Goal: Task Accomplishment & Management: Manage account settings

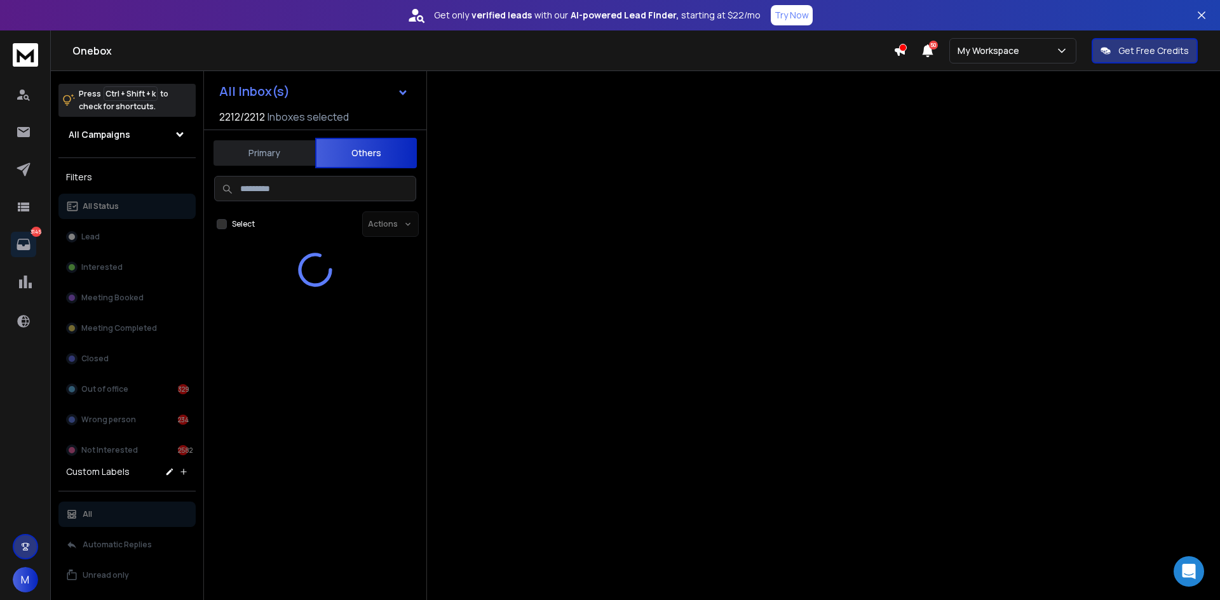
click at [339, 153] on button "Others" at bounding box center [366, 153] width 102 height 31
click at [337, 196] on input at bounding box center [315, 188] width 202 height 25
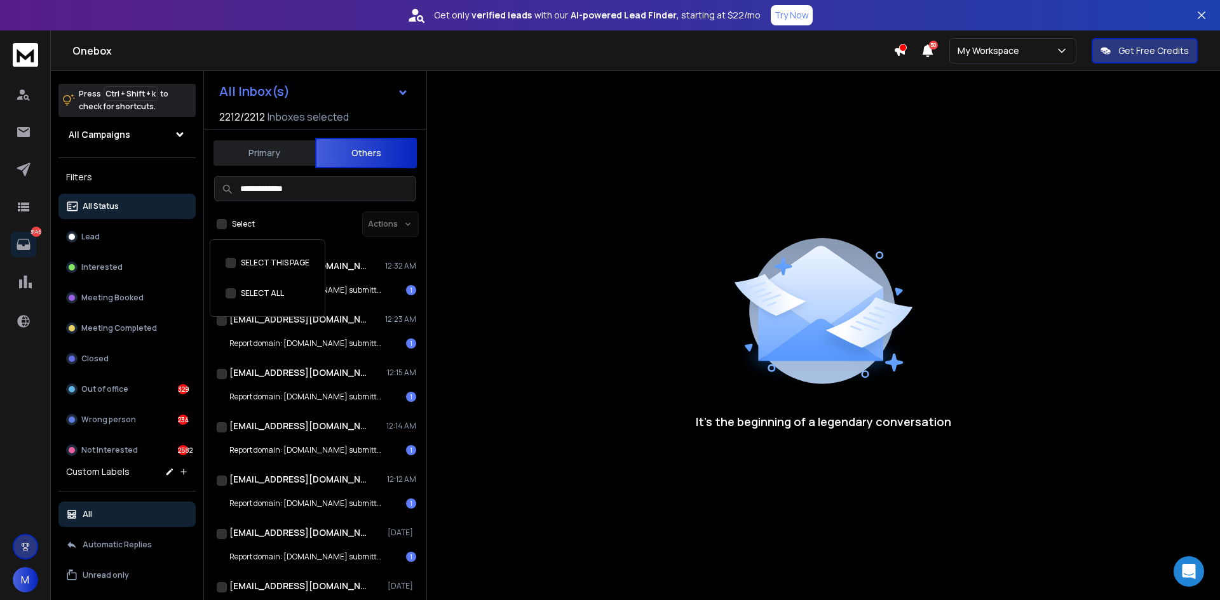
click at [224, 219] on div "Select" at bounding box center [236, 224] width 38 height 25
click at [223, 226] on button "Select" at bounding box center [222, 224] width 10 height 10
click at [250, 291] on button "SELECT THIS PAGE" at bounding box center [248, 293] width 10 height 10
click at [372, 230] on button "Actions" at bounding box center [390, 224] width 57 height 25
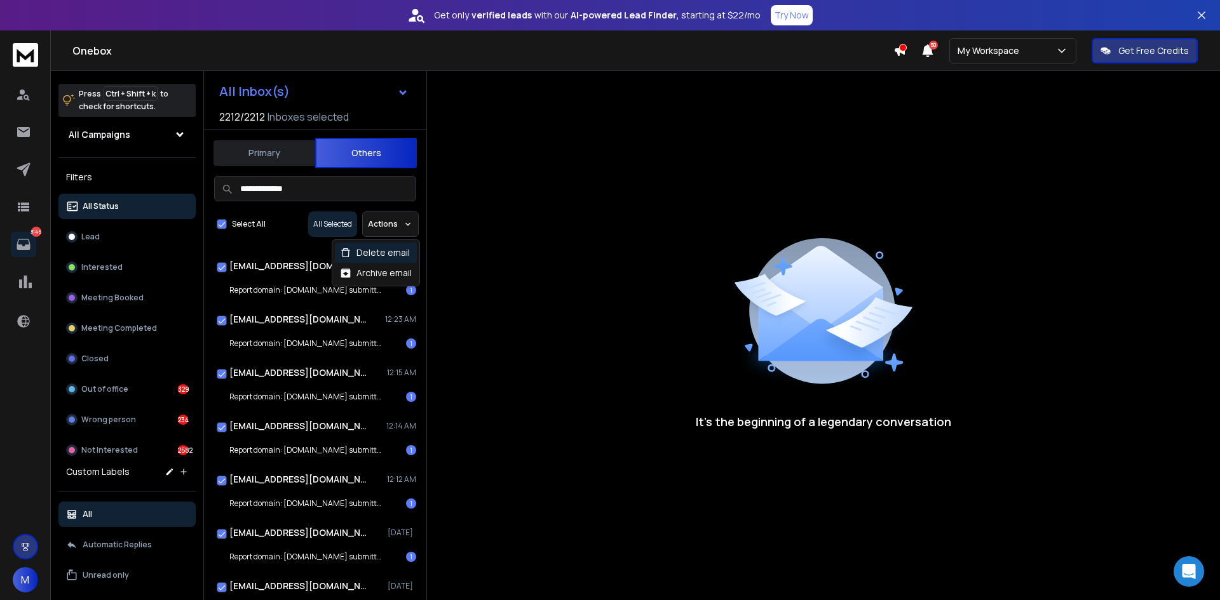
click at [376, 254] on div "Delete email" at bounding box center [375, 253] width 70 height 13
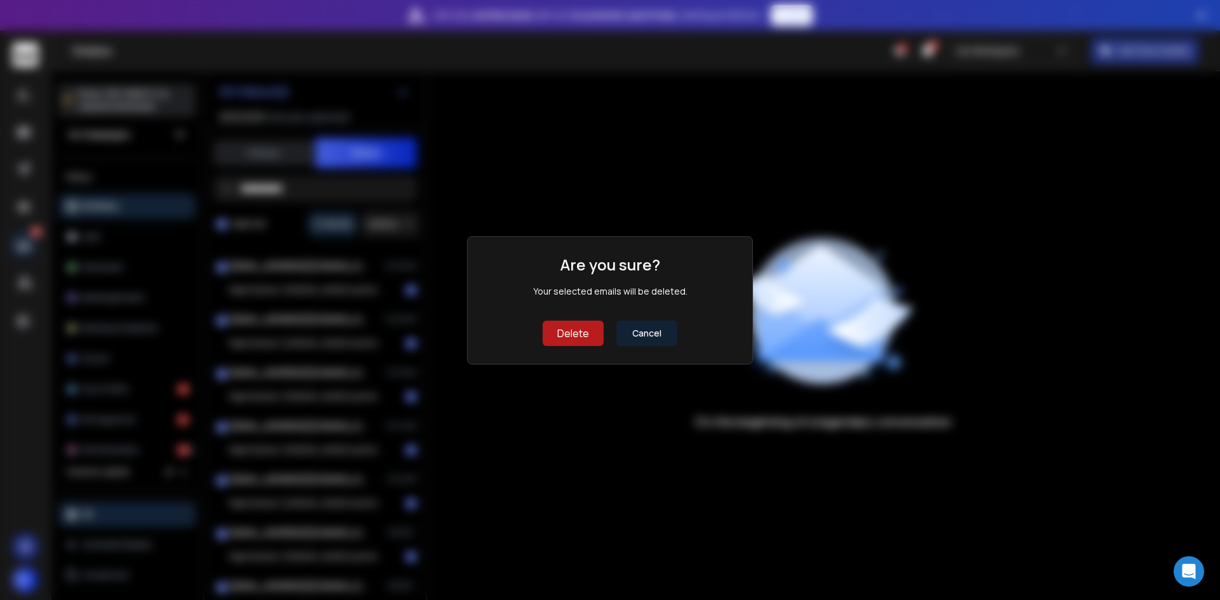
click at [565, 334] on button "Delete" at bounding box center [573, 333] width 61 height 25
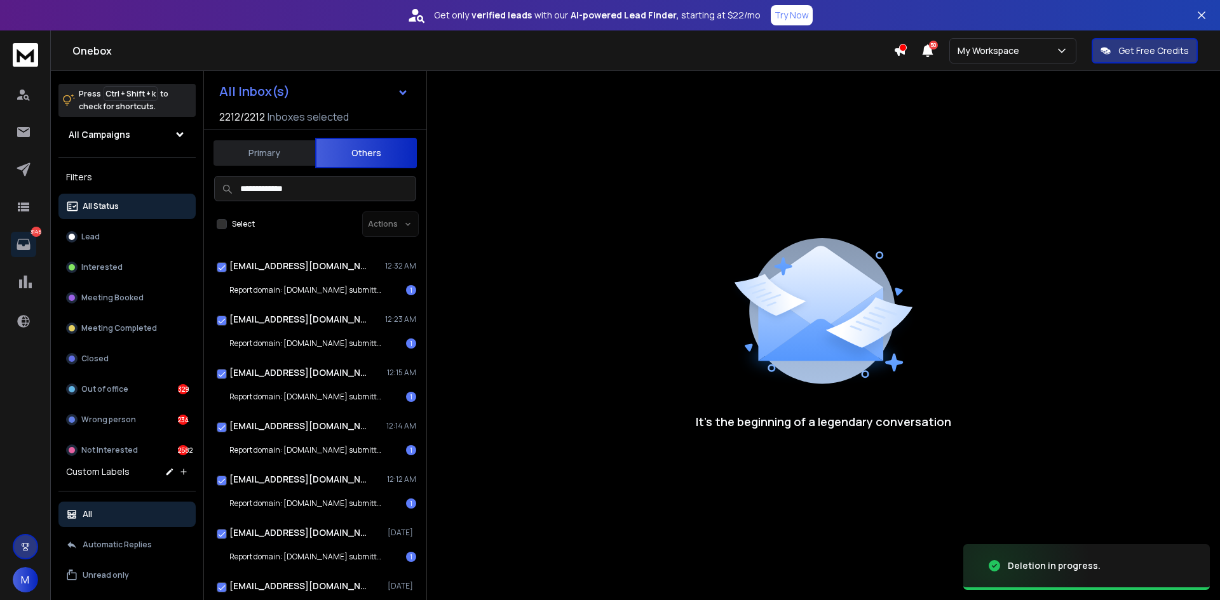
click at [357, 197] on input "**********" at bounding box center [315, 188] width 202 height 25
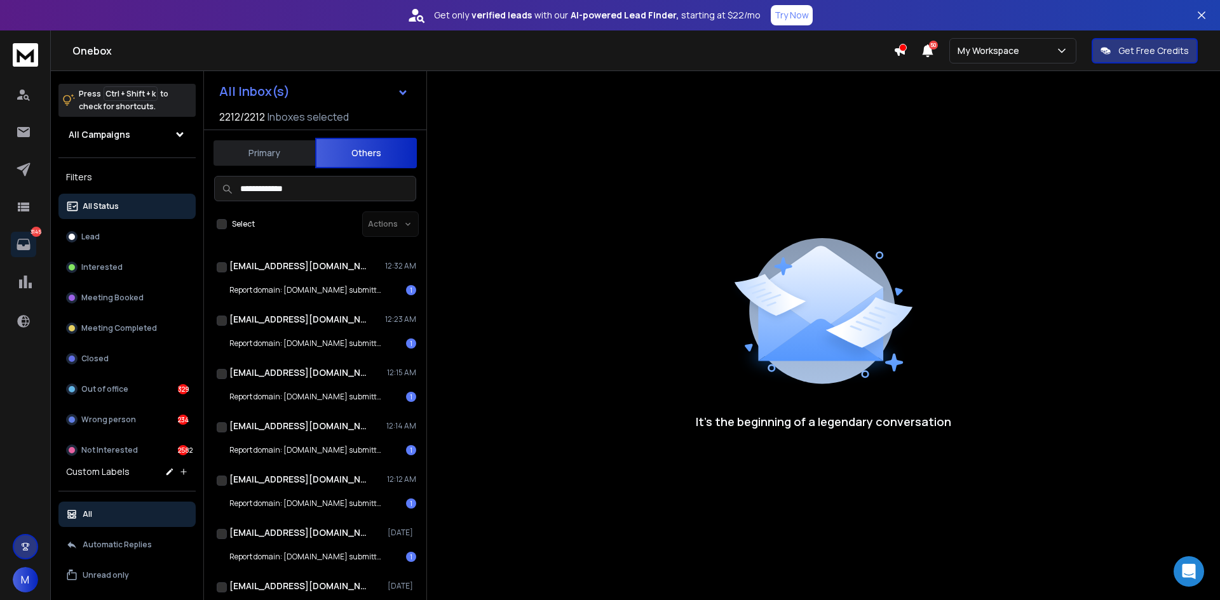
click at [353, 188] on input "**********" at bounding box center [315, 188] width 202 height 25
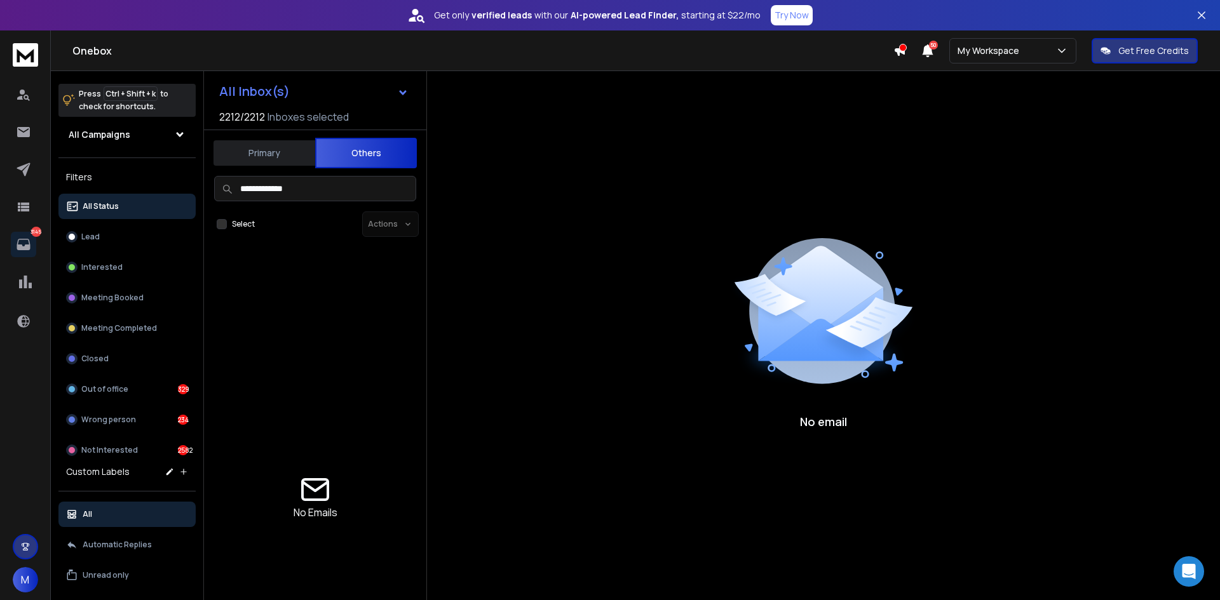
drag, startPoint x: 353, startPoint y: 188, endPoint x: 97, endPoint y: 192, distance: 255.5
click at [97, 192] on div "**********" at bounding box center [635, 371] width 1169 height 600
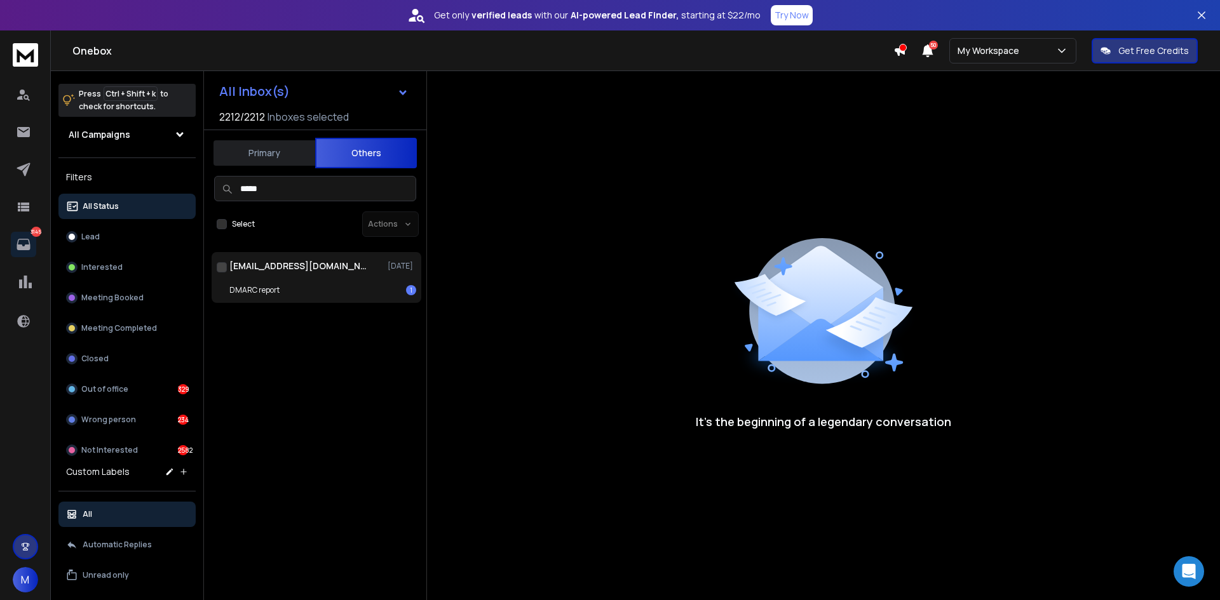
click at [216, 268] on div "[EMAIL_ADDRESS][DOMAIN_NAME] [DATE] DMARC report 1" at bounding box center [317, 277] width 210 height 51
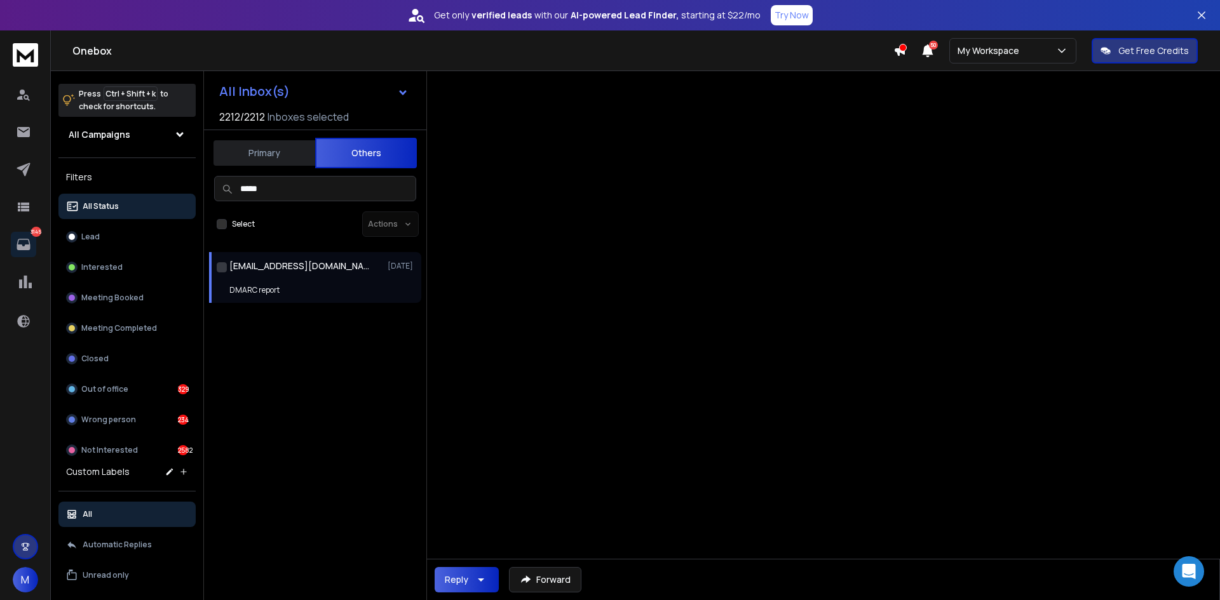
click at [225, 268] on button "button" at bounding box center [222, 267] width 10 height 10
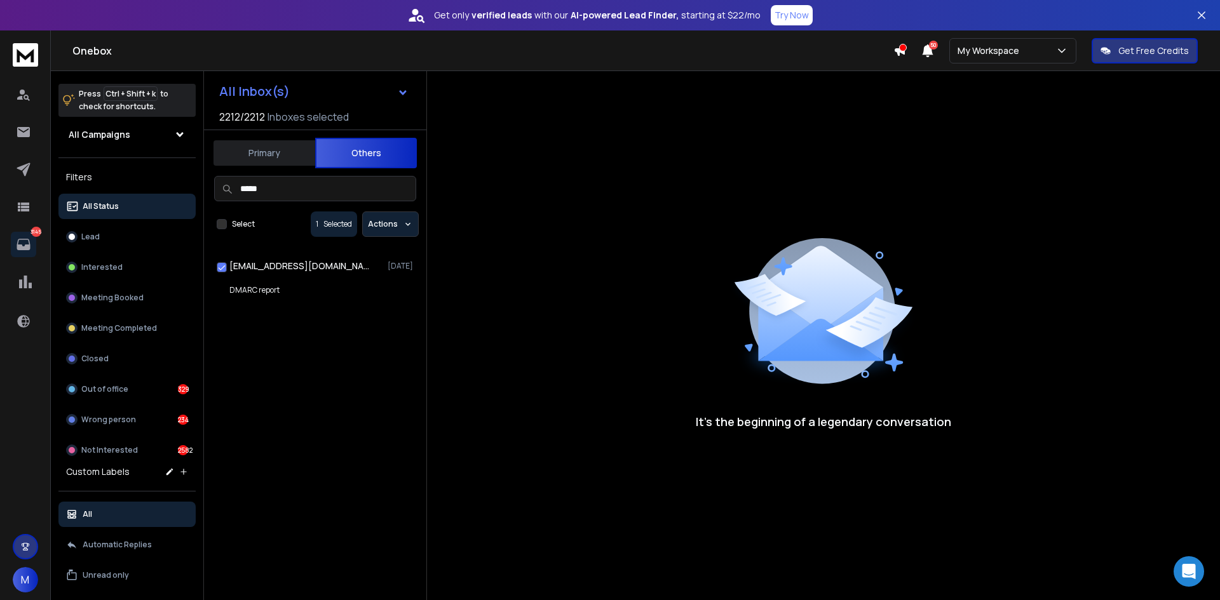
drag, startPoint x: 414, startPoint y: 219, endPoint x: 386, endPoint y: 220, distance: 27.4
click at [394, 220] on div "Select 1 Selected Actions" at bounding box center [315, 222] width 222 height 31
click at [386, 220] on p "Actions" at bounding box center [383, 224] width 30 height 10
click at [397, 256] on div "Delete email" at bounding box center [375, 253] width 70 height 13
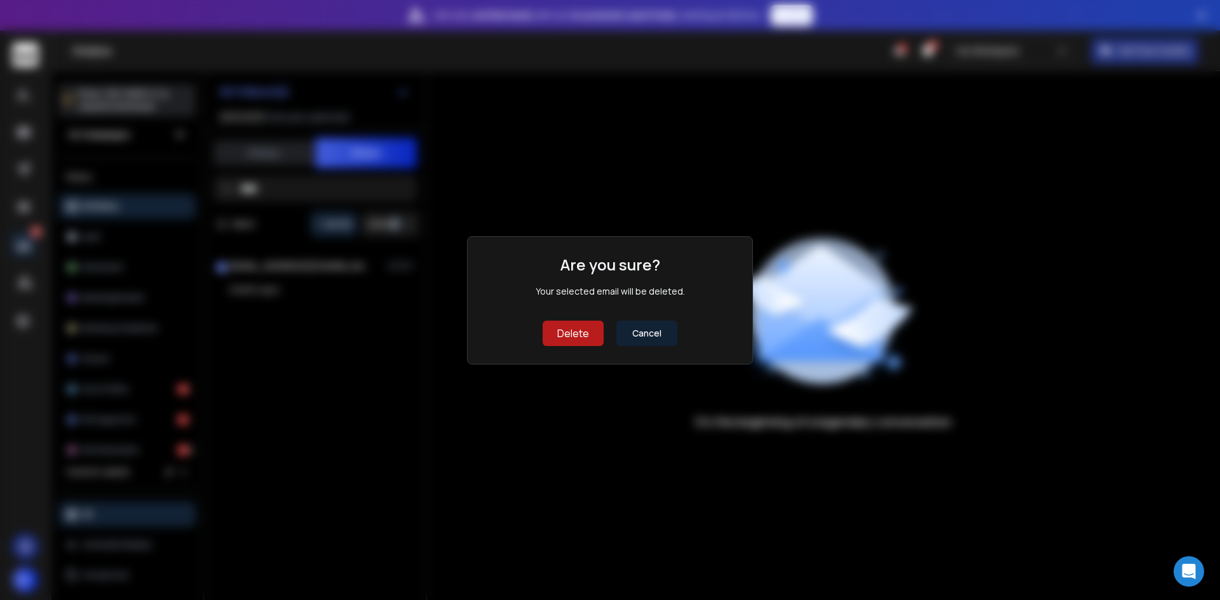
click at [559, 335] on button "Delete" at bounding box center [573, 333] width 61 height 25
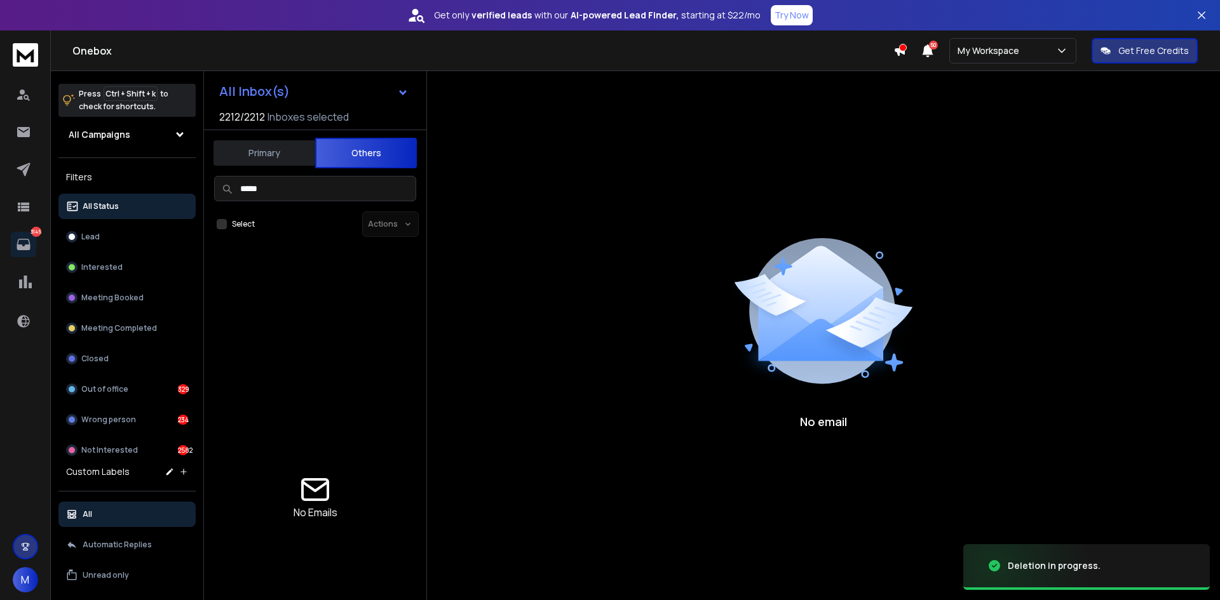
drag, startPoint x: 304, startPoint y: 195, endPoint x: 189, endPoint y: 195, distance: 115.0
click at [189, 195] on div "Press Ctrl + Shift + k to check for shortcuts. All Campaigns All Campaigns Filt…" at bounding box center [635, 371] width 1169 height 600
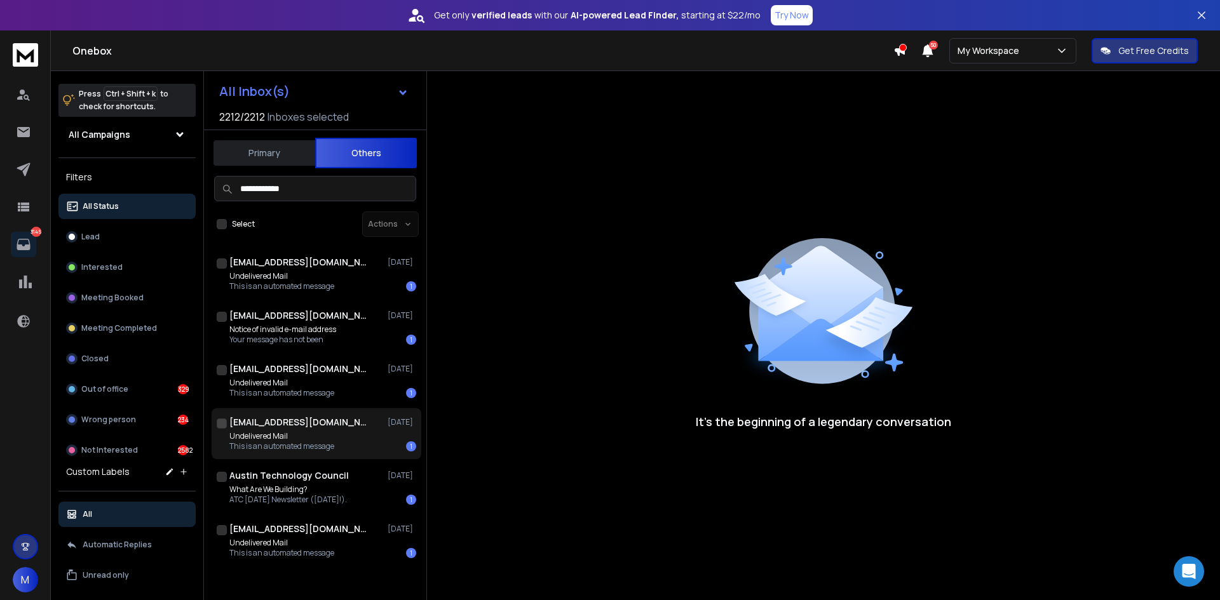
scroll to position [438, 0]
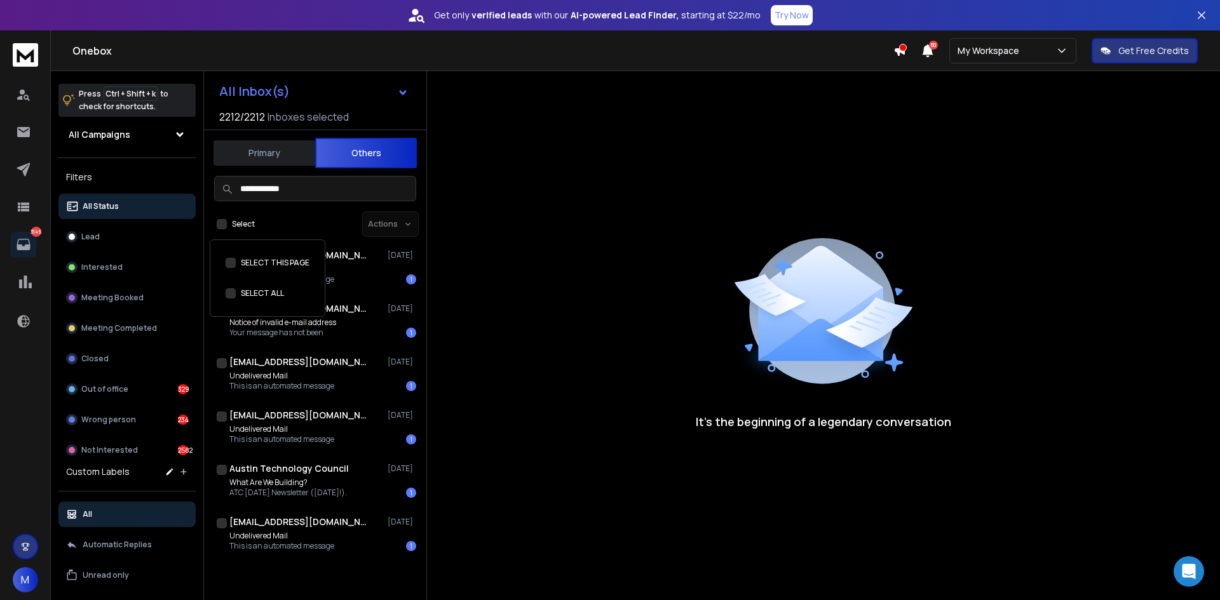
click at [231, 295] on button "SELECT THIS PAGE" at bounding box center [231, 293] width 10 height 10
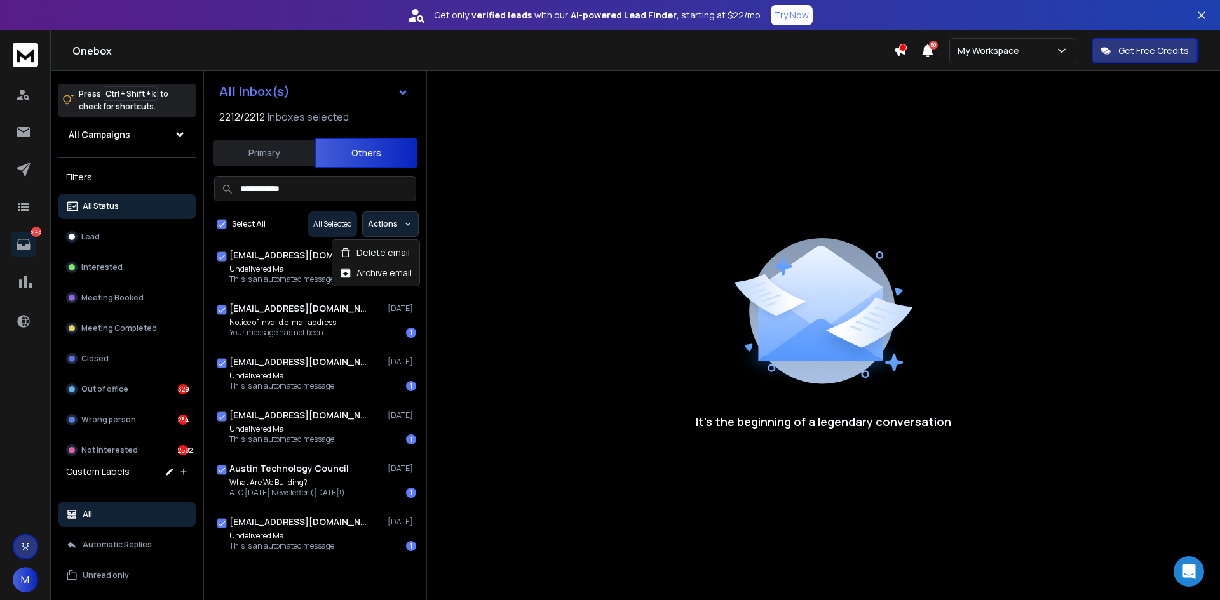
click at [401, 219] on button "Actions" at bounding box center [390, 224] width 57 height 25
click at [401, 256] on div "Delete email" at bounding box center [375, 253] width 70 height 13
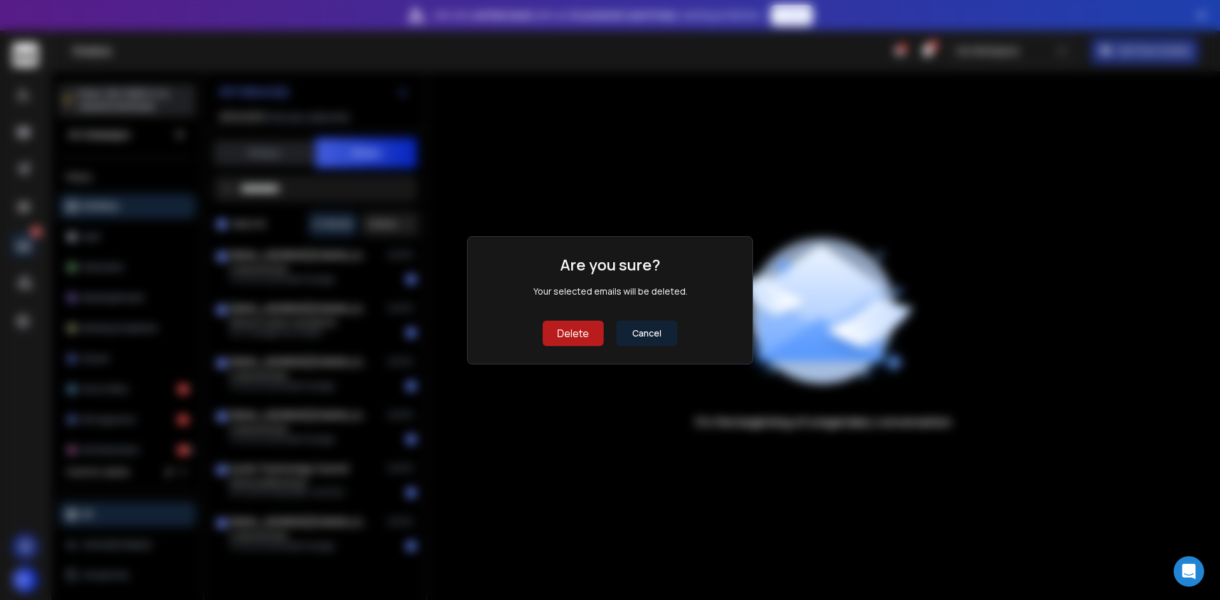
click at [567, 334] on button "Delete" at bounding box center [573, 333] width 61 height 25
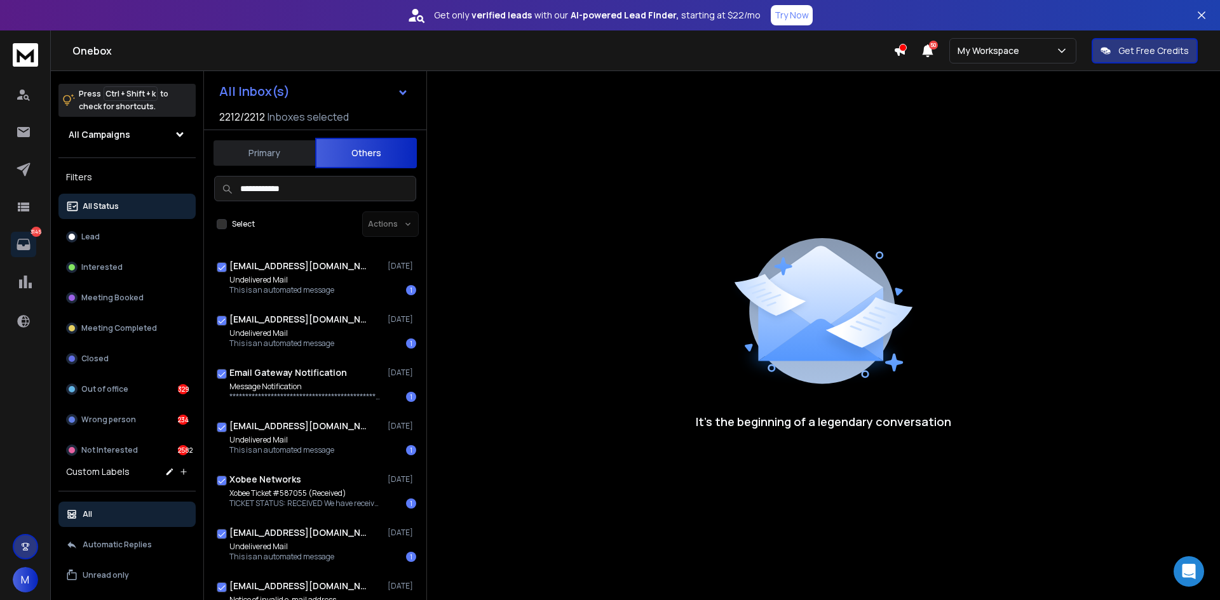
click at [341, 191] on input "**********" at bounding box center [315, 188] width 202 height 25
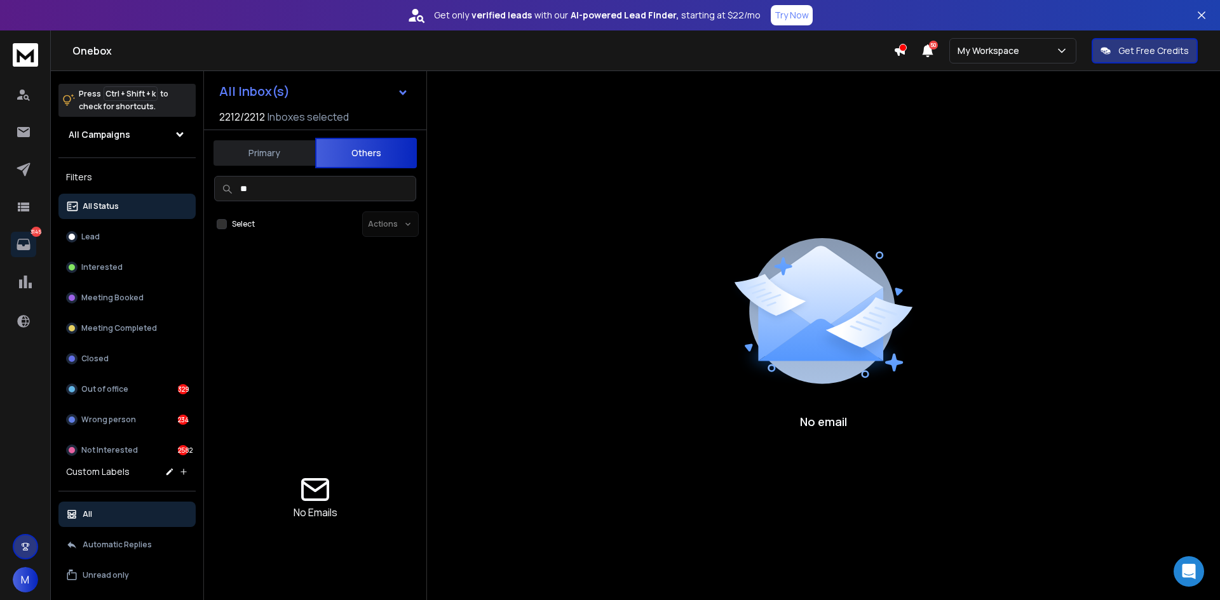
type input "*"
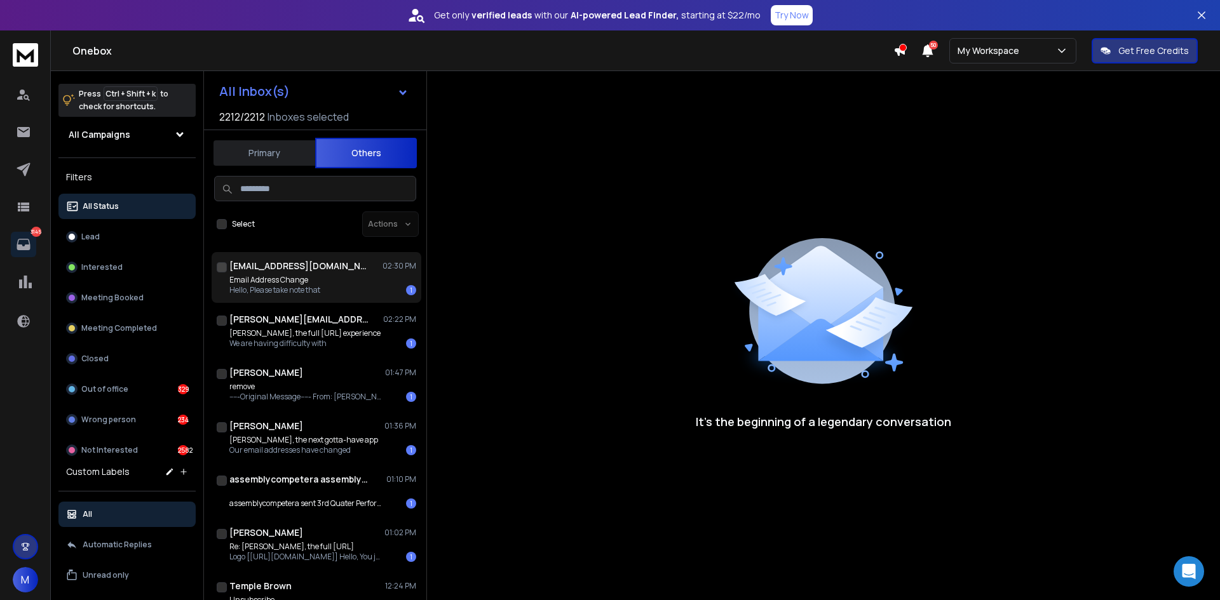
click at [311, 282] on p "Email Address Change" at bounding box center [274, 280] width 91 height 10
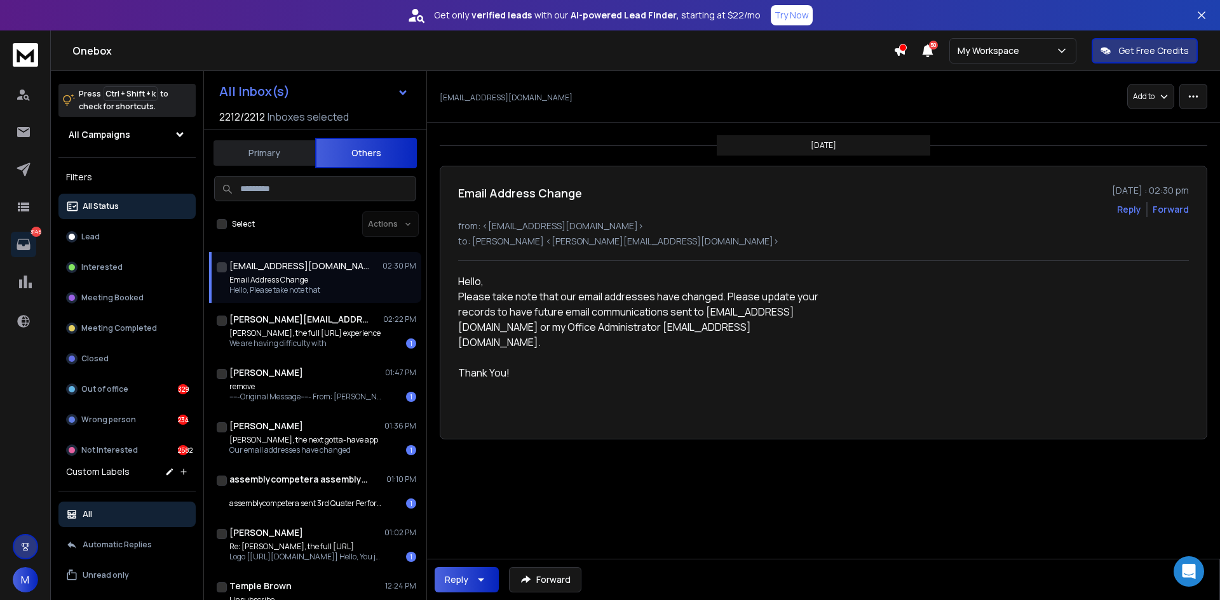
click at [219, 266] on button "button" at bounding box center [222, 267] width 10 height 10
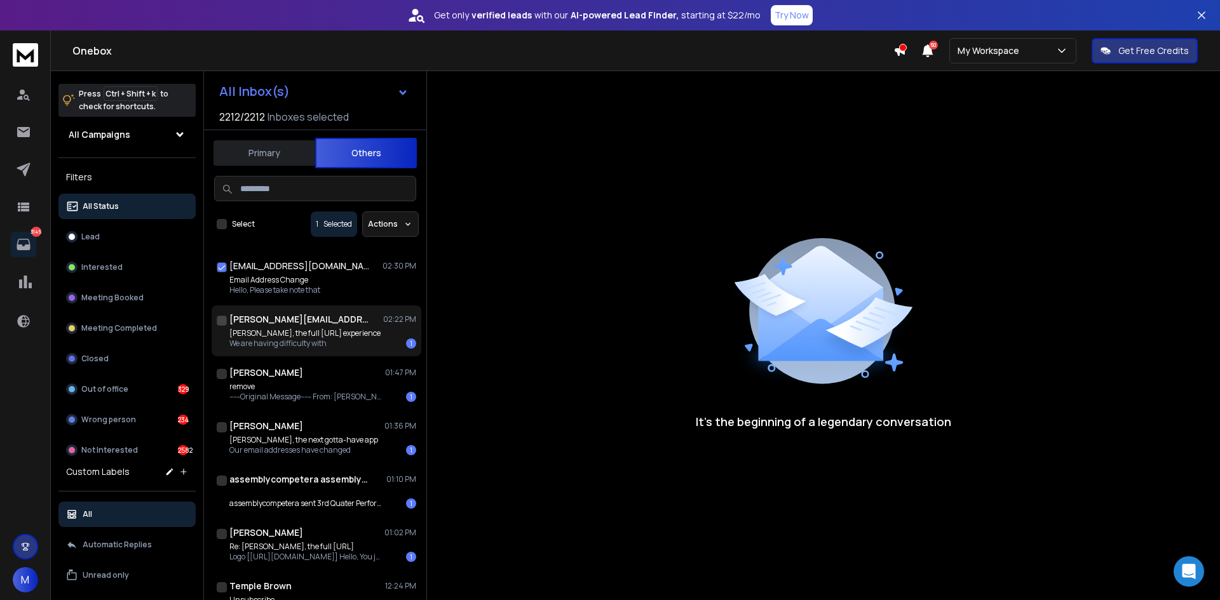
click at [222, 320] on button "button" at bounding box center [222, 321] width 10 height 10
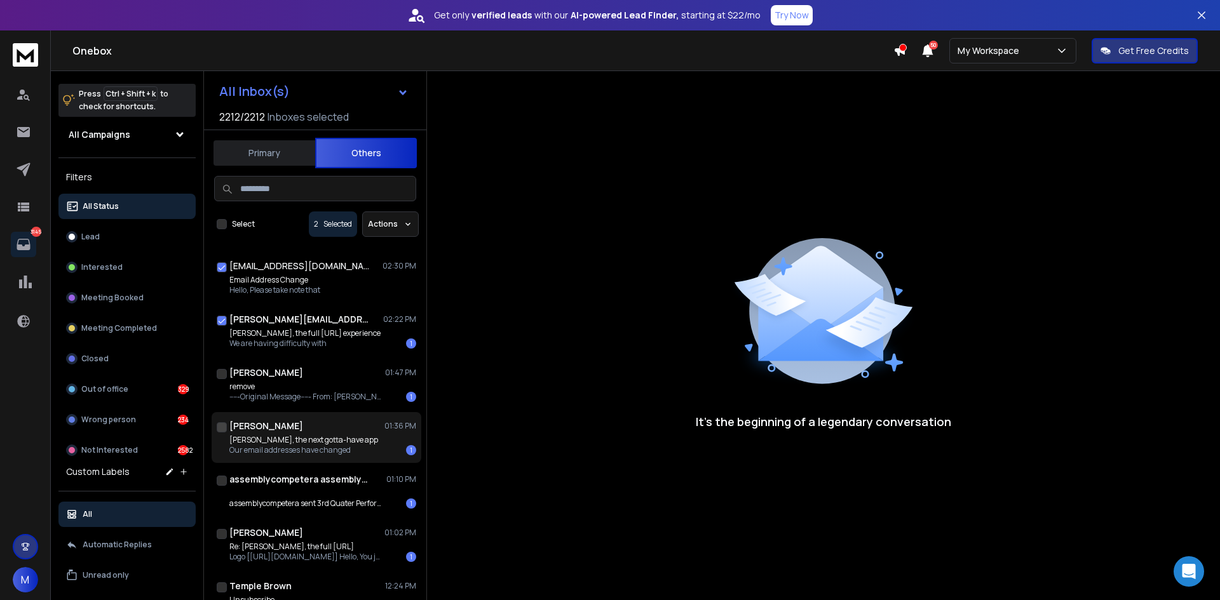
click at [221, 430] on button "button" at bounding box center [222, 428] width 10 height 10
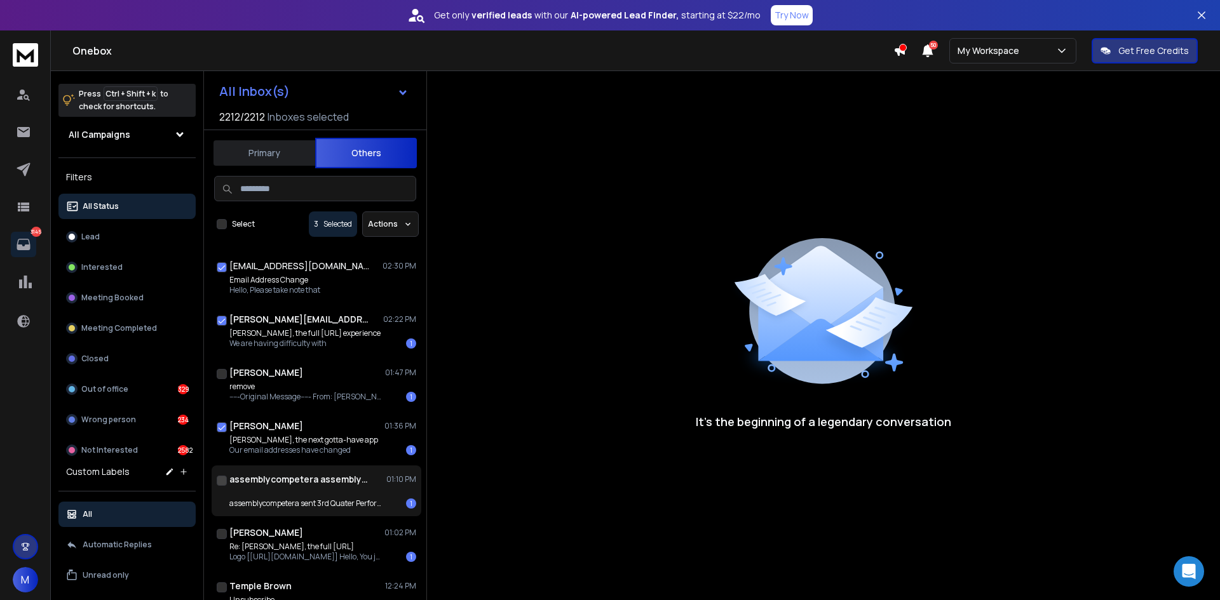
click at [223, 481] on button "button" at bounding box center [222, 481] width 10 height 10
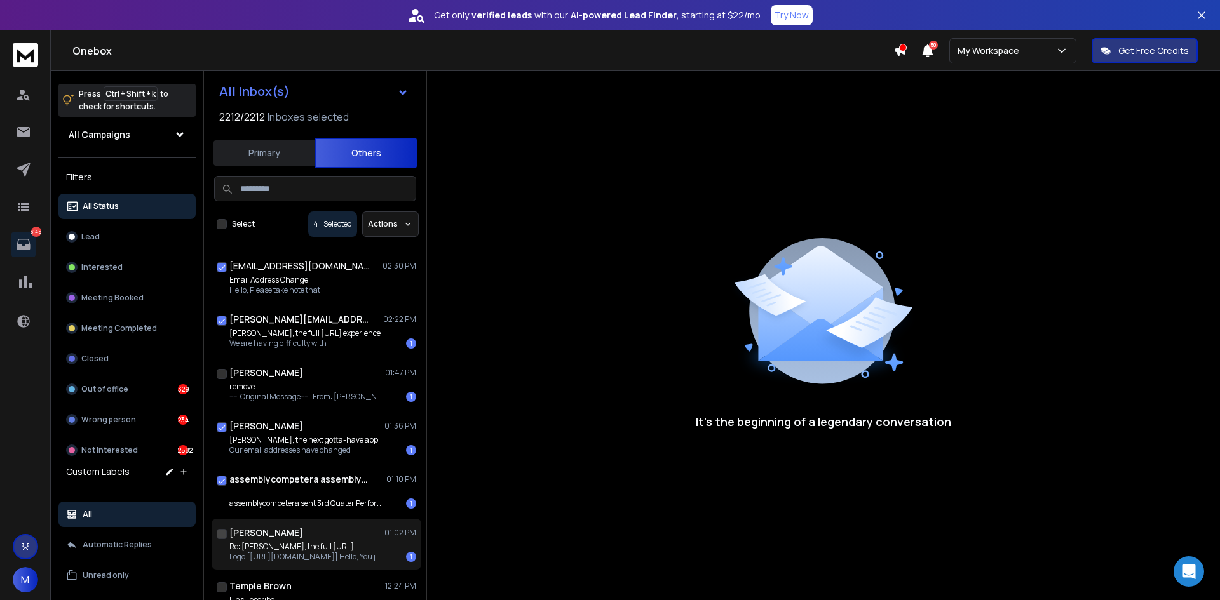
click at [221, 537] on button "button" at bounding box center [222, 534] width 10 height 10
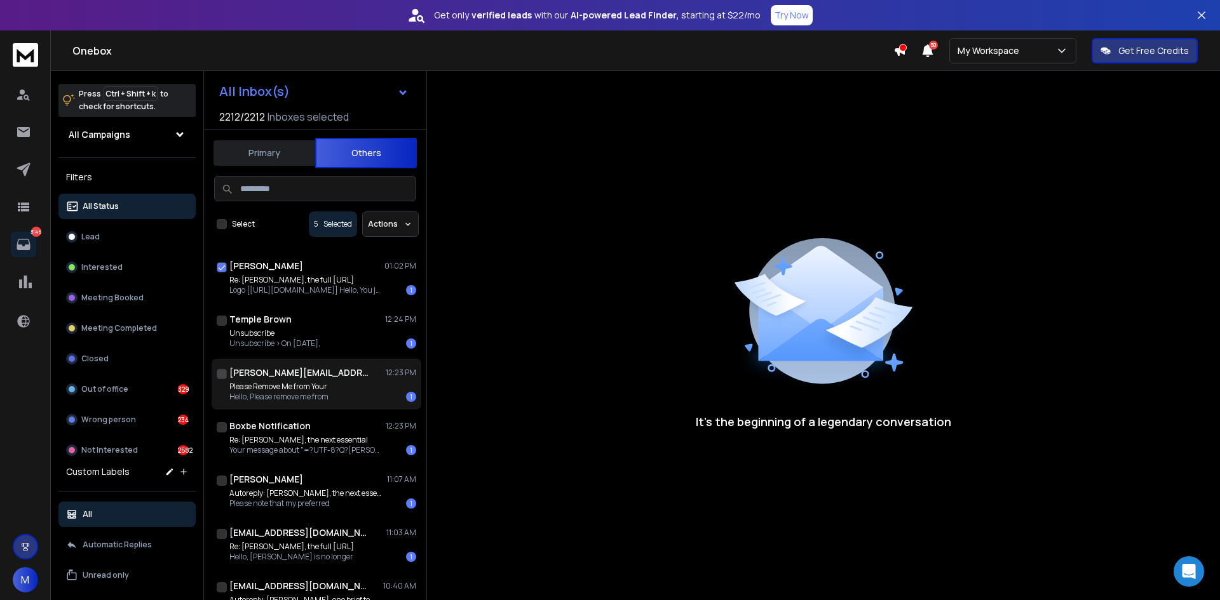
scroll to position [275, 0]
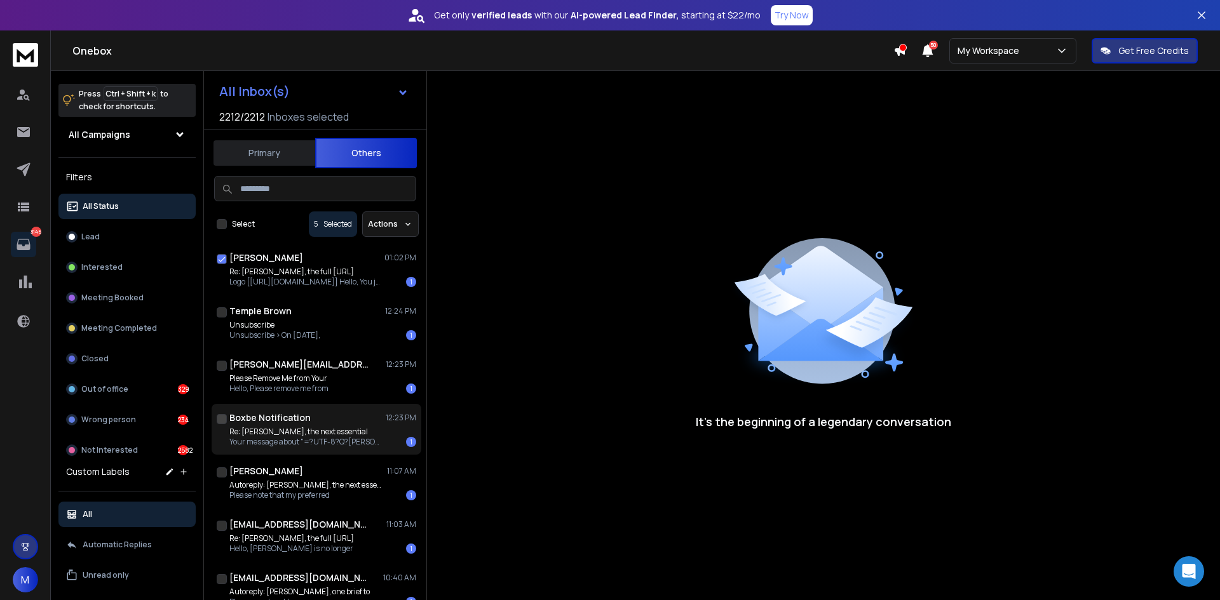
click at [226, 419] on button "button" at bounding box center [222, 419] width 10 height 10
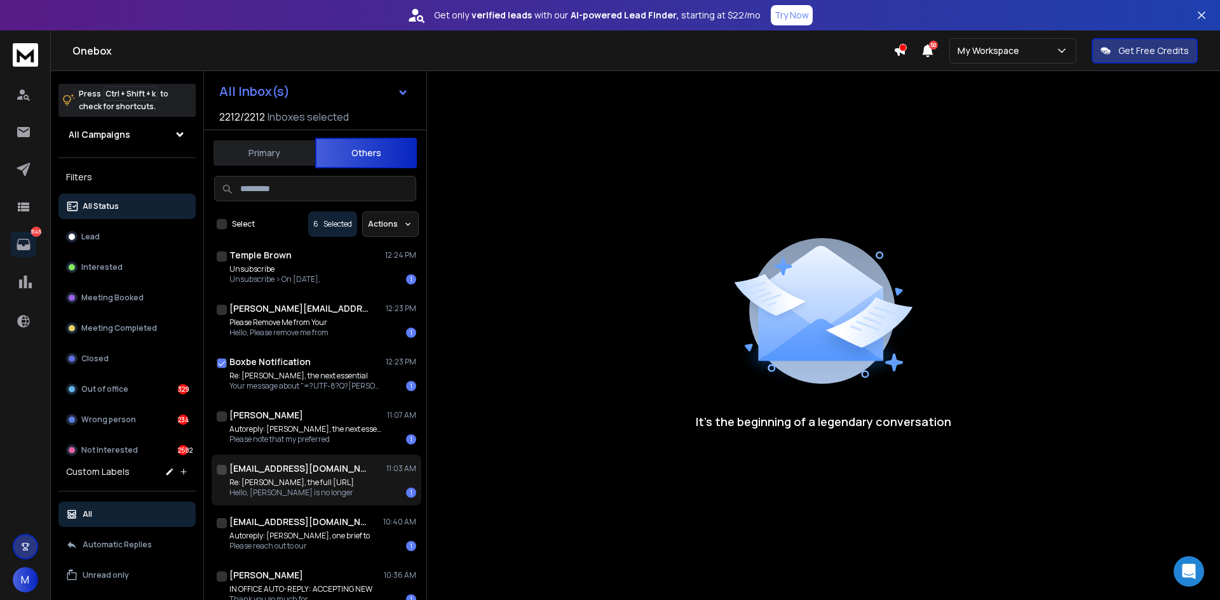
scroll to position [339, 0]
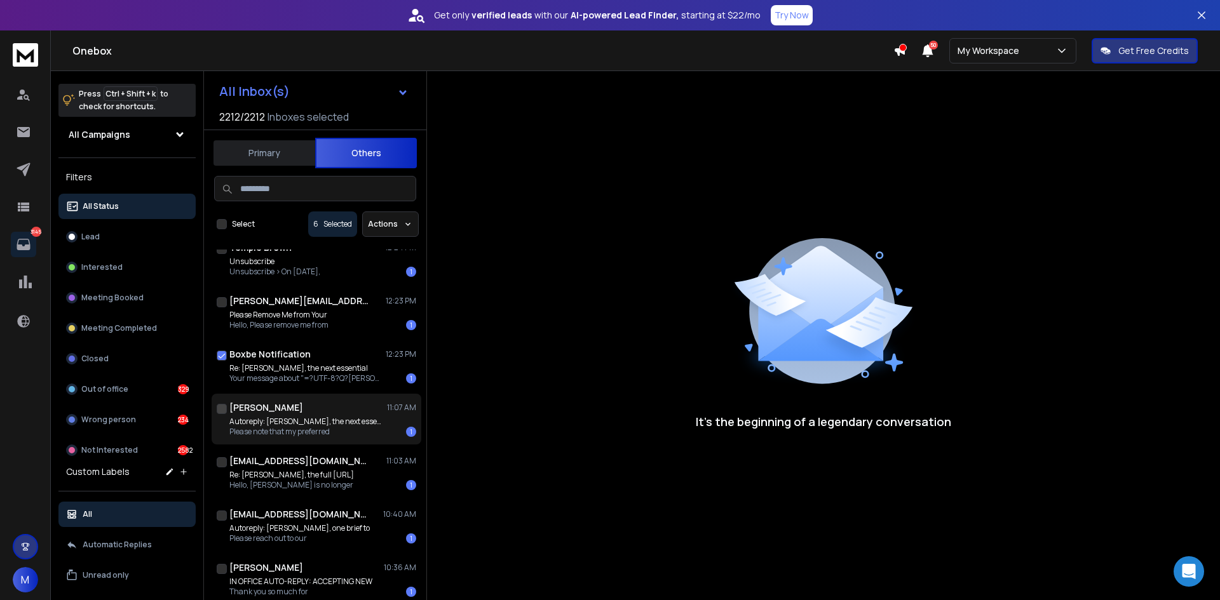
click at [222, 408] on button "button" at bounding box center [222, 409] width 10 height 10
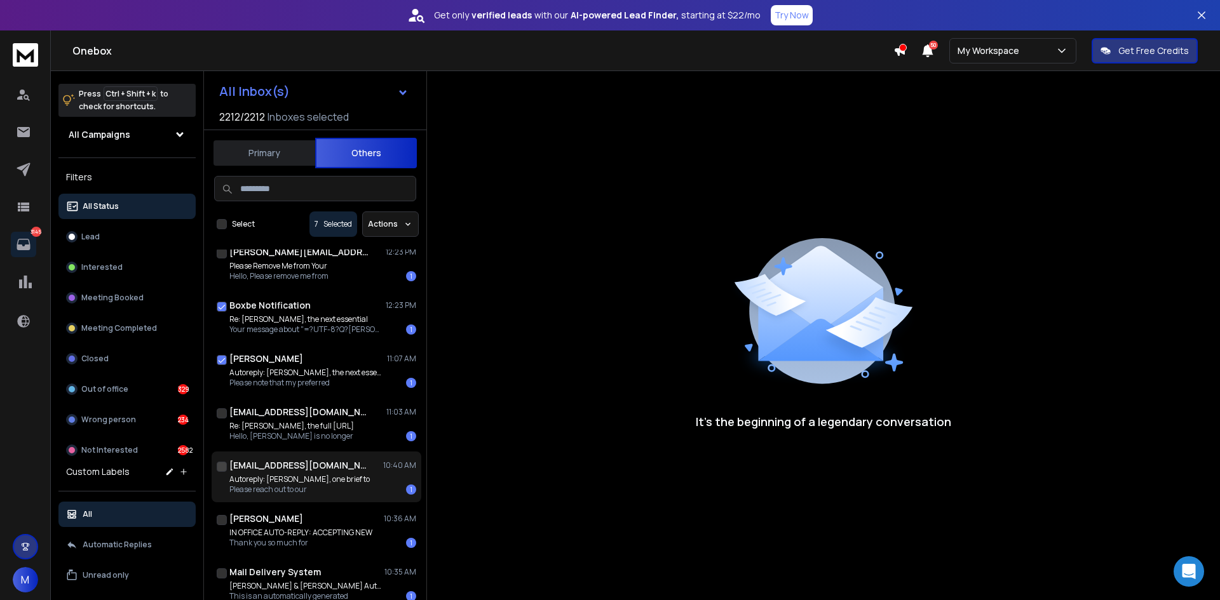
scroll to position [402, 0]
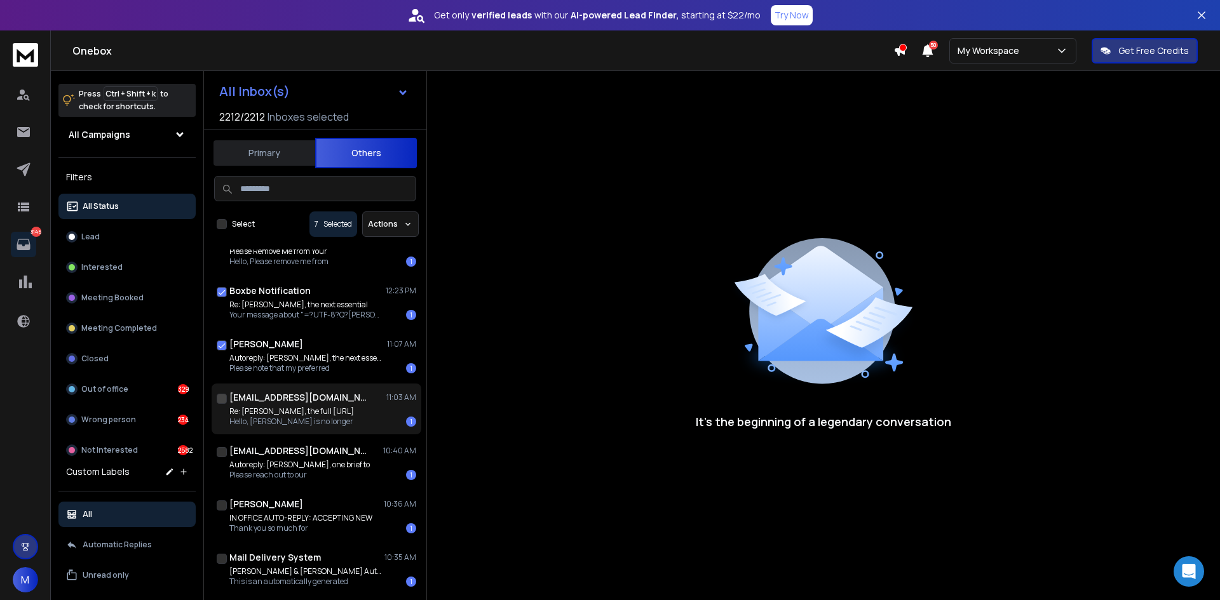
click at [220, 400] on button "button" at bounding box center [222, 399] width 10 height 10
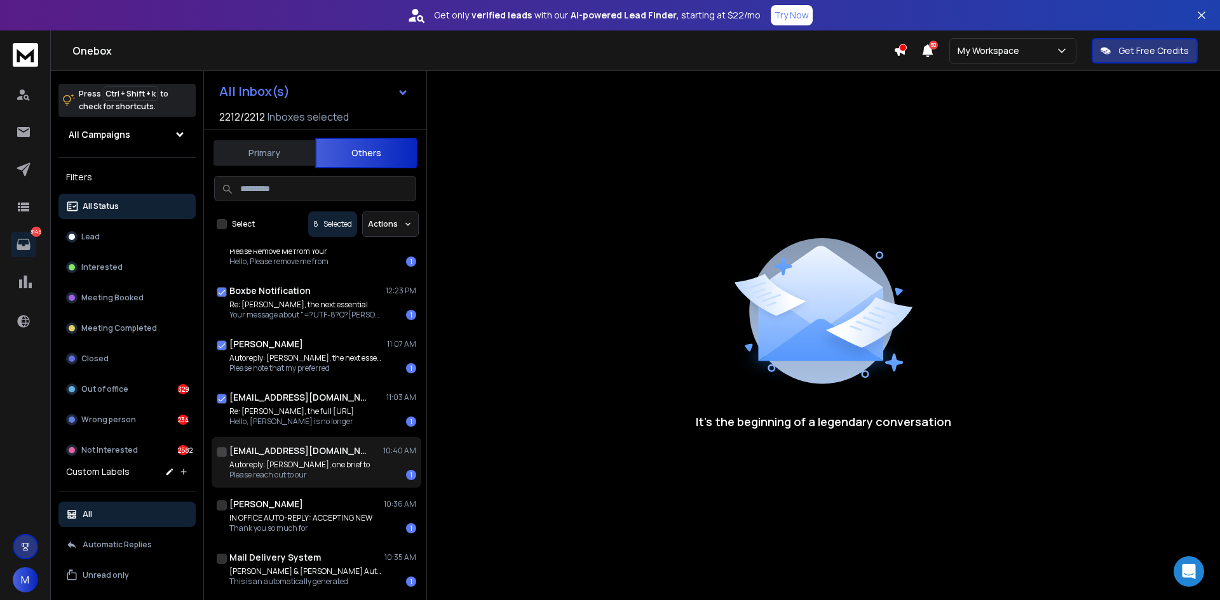
click at [222, 454] on button "button" at bounding box center [222, 452] width 10 height 10
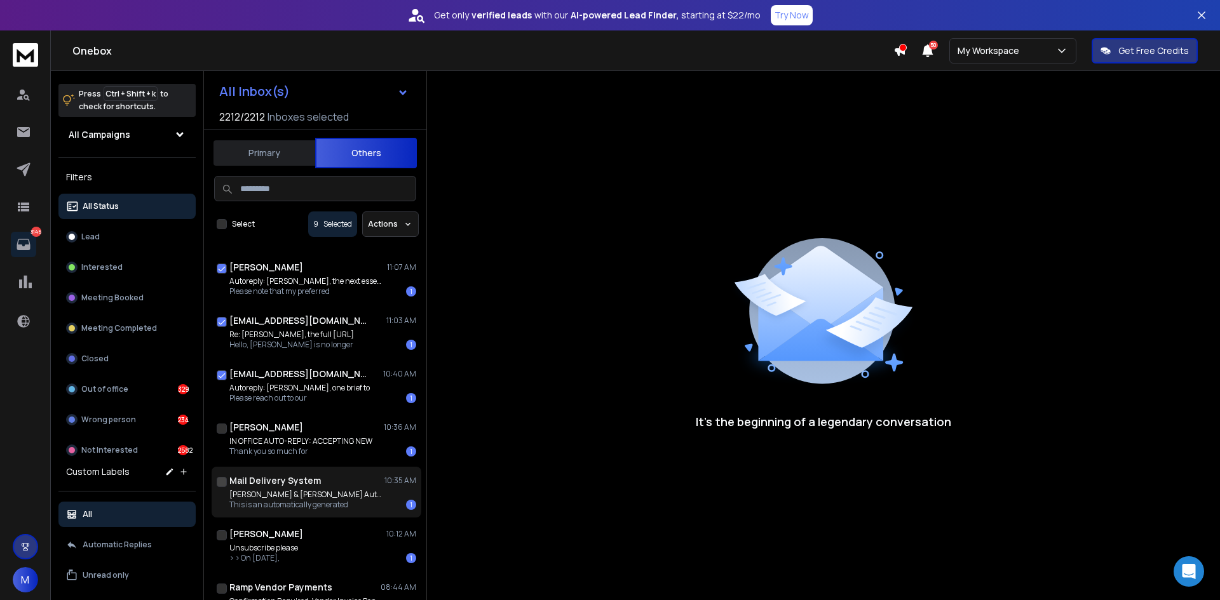
scroll to position [508, 0]
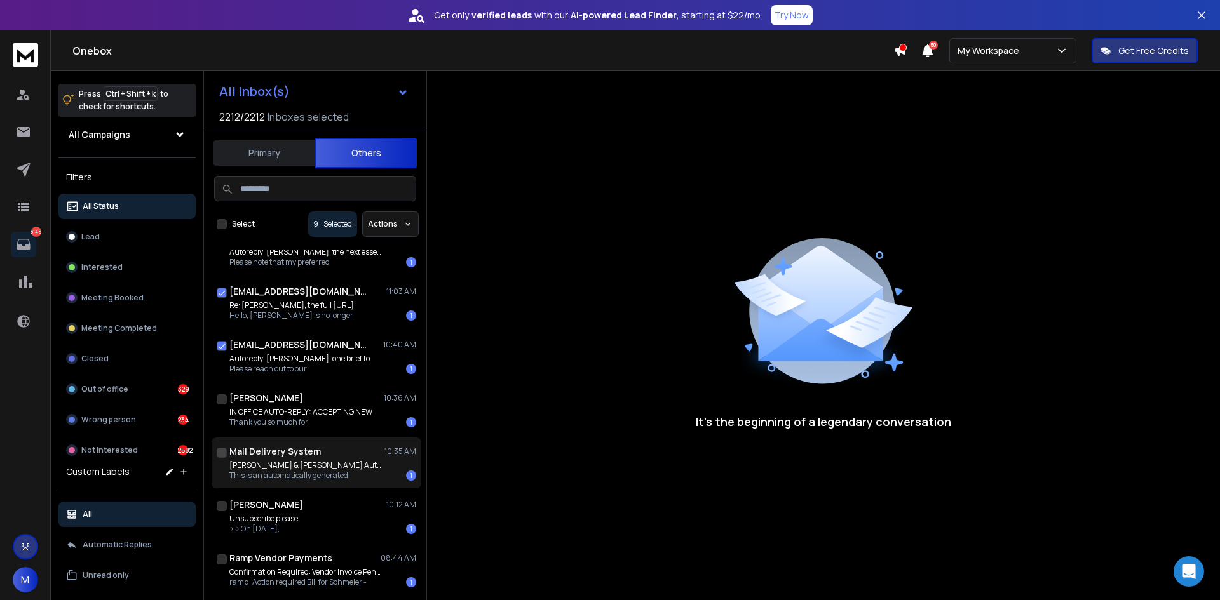
click at [217, 451] on button "button" at bounding box center [222, 453] width 10 height 10
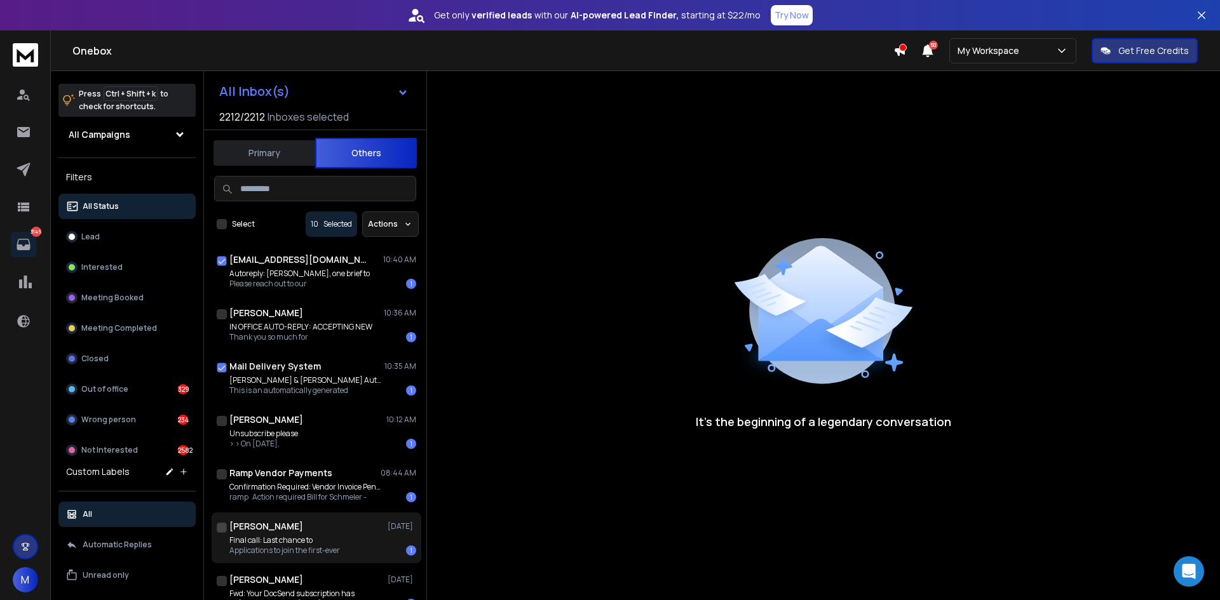
scroll to position [614, 0]
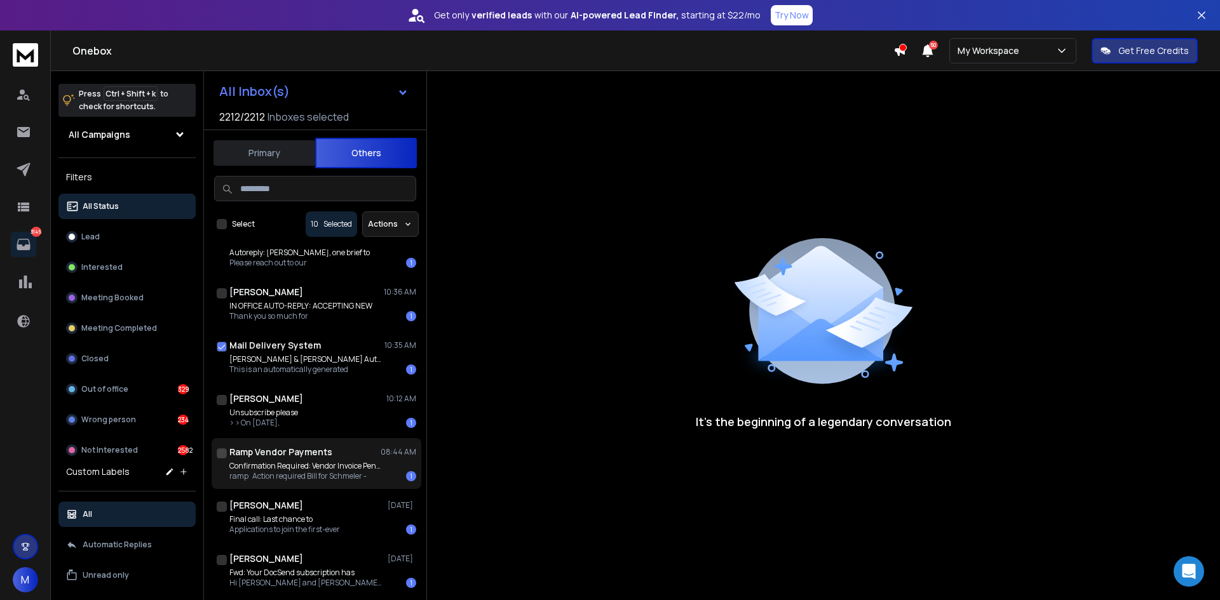
click at [224, 453] on button "button" at bounding box center [222, 454] width 10 height 10
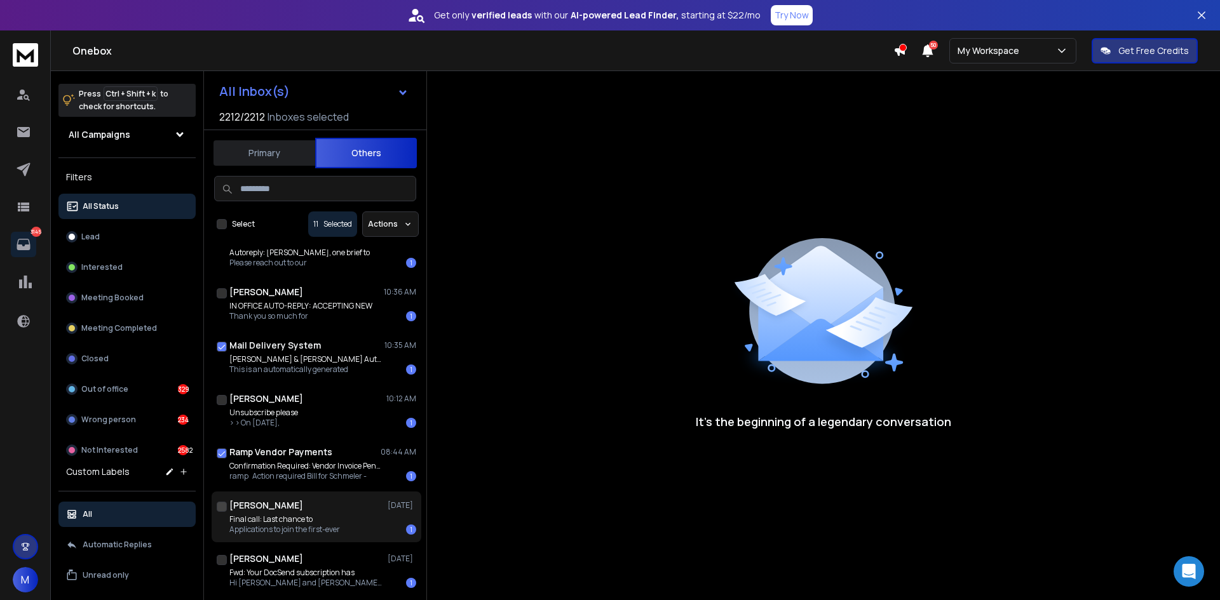
click at [222, 505] on button "button" at bounding box center [222, 507] width 10 height 10
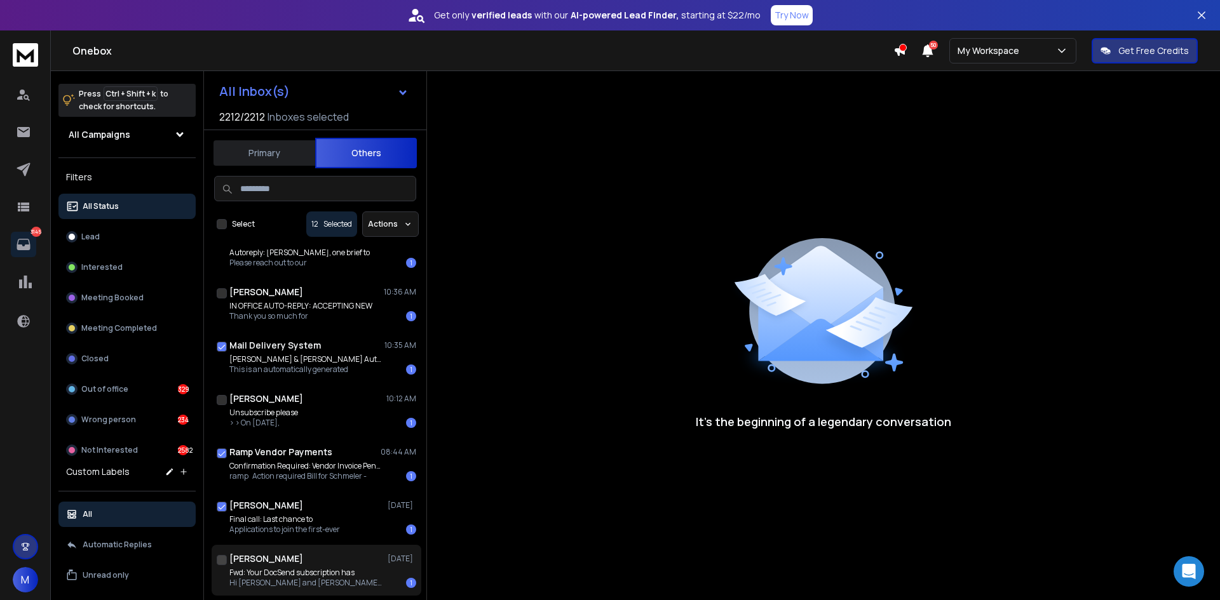
click at [220, 558] on button "button" at bounding box center [222, 560] width 10 height 10
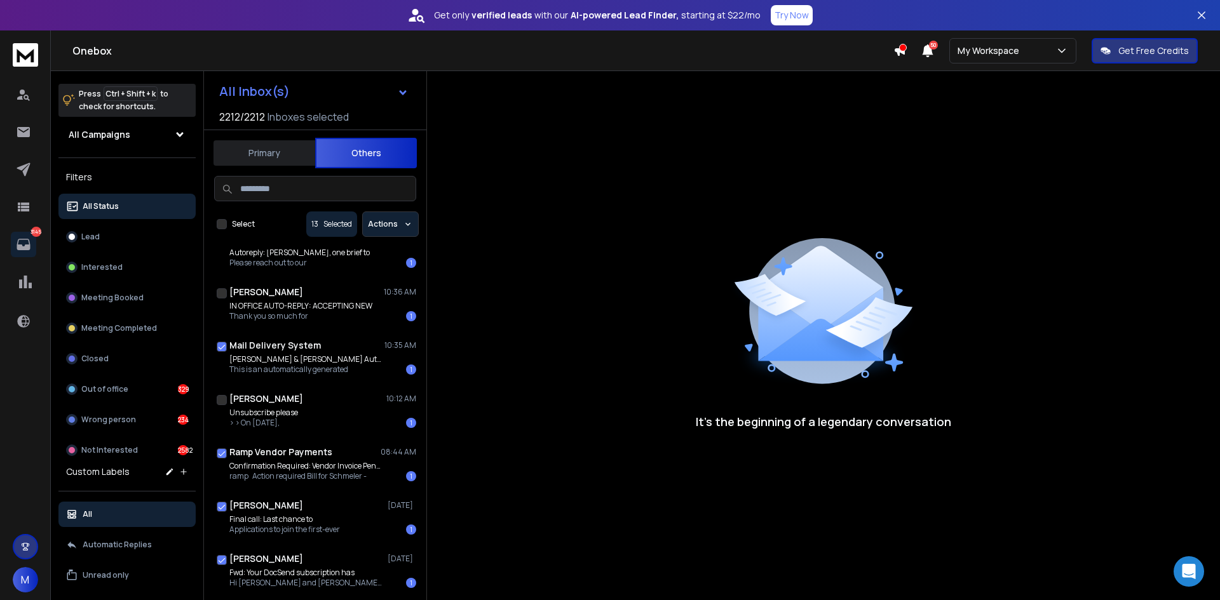
click at [374, 225] on p "Actions" at bounding box center [383, 224] width 30 height 10
click at [382, 247] on div "Delete email" at bounding box center [375, 253] width 70 height 13
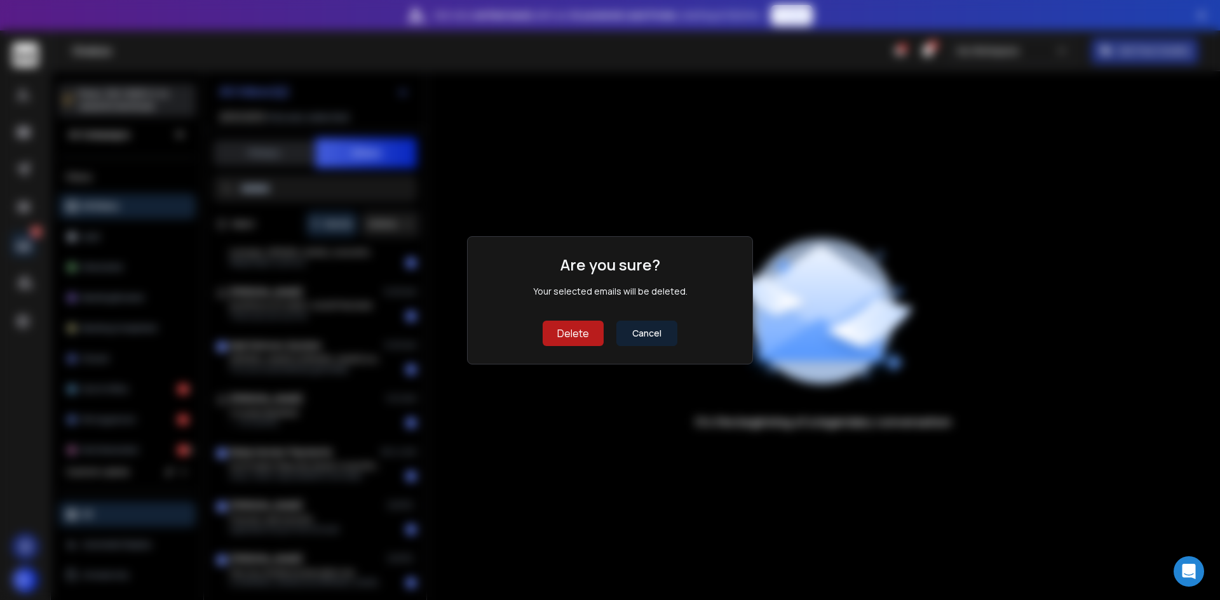
click at [551, 325] on button "Delete" at bounding box center [573, 333] width 61 height 25
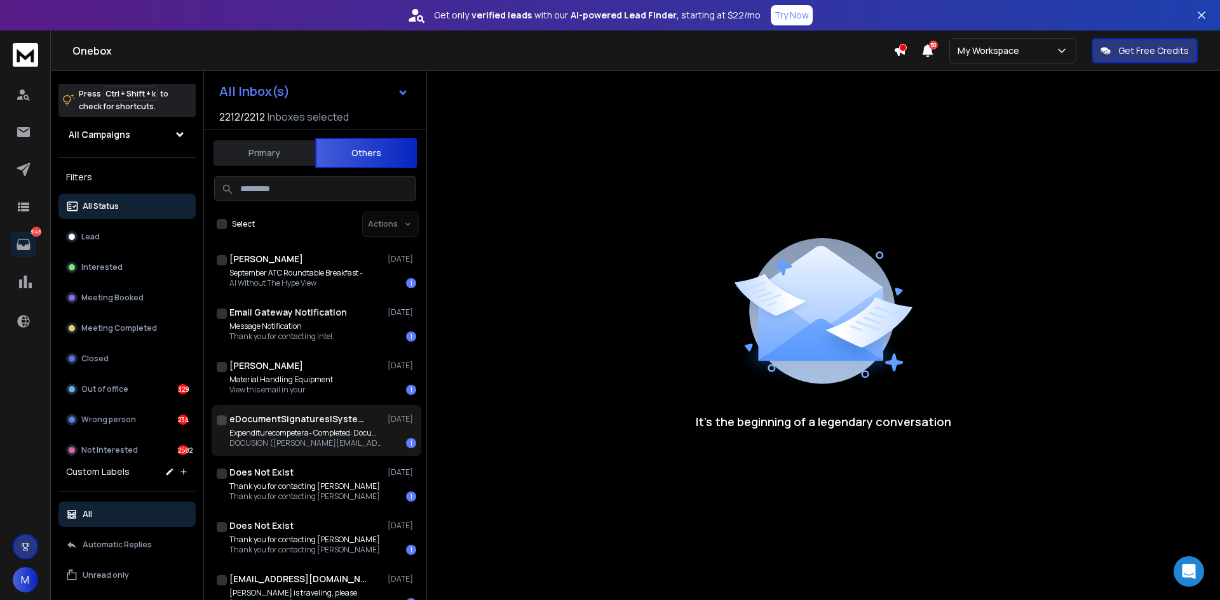
scroll to position [1678, 0]
